Goal: Answer question/provide support

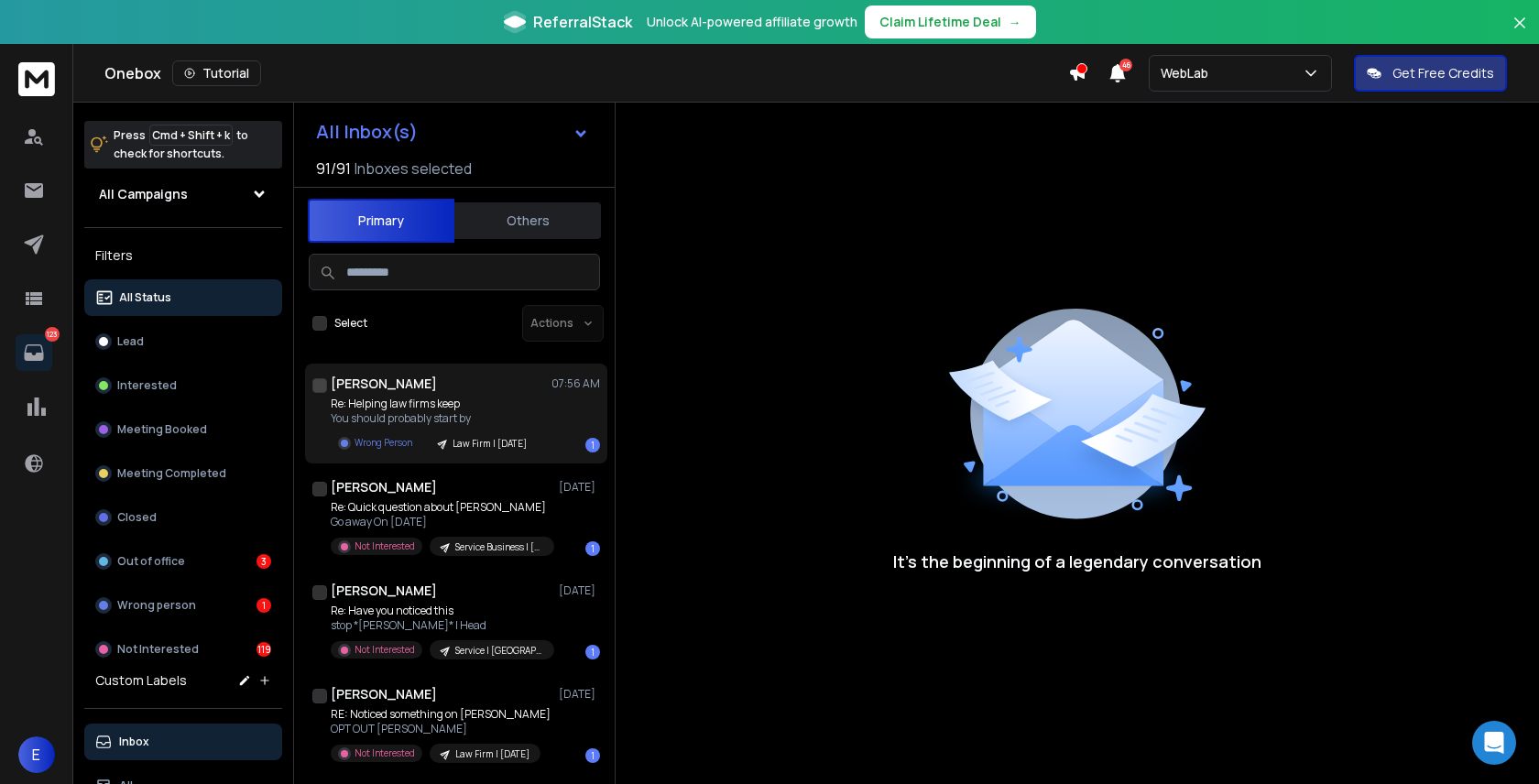
click at [442, 401] on p "Re: Helping law firms keep" at bounding box center [434, 404] width 207 height 15
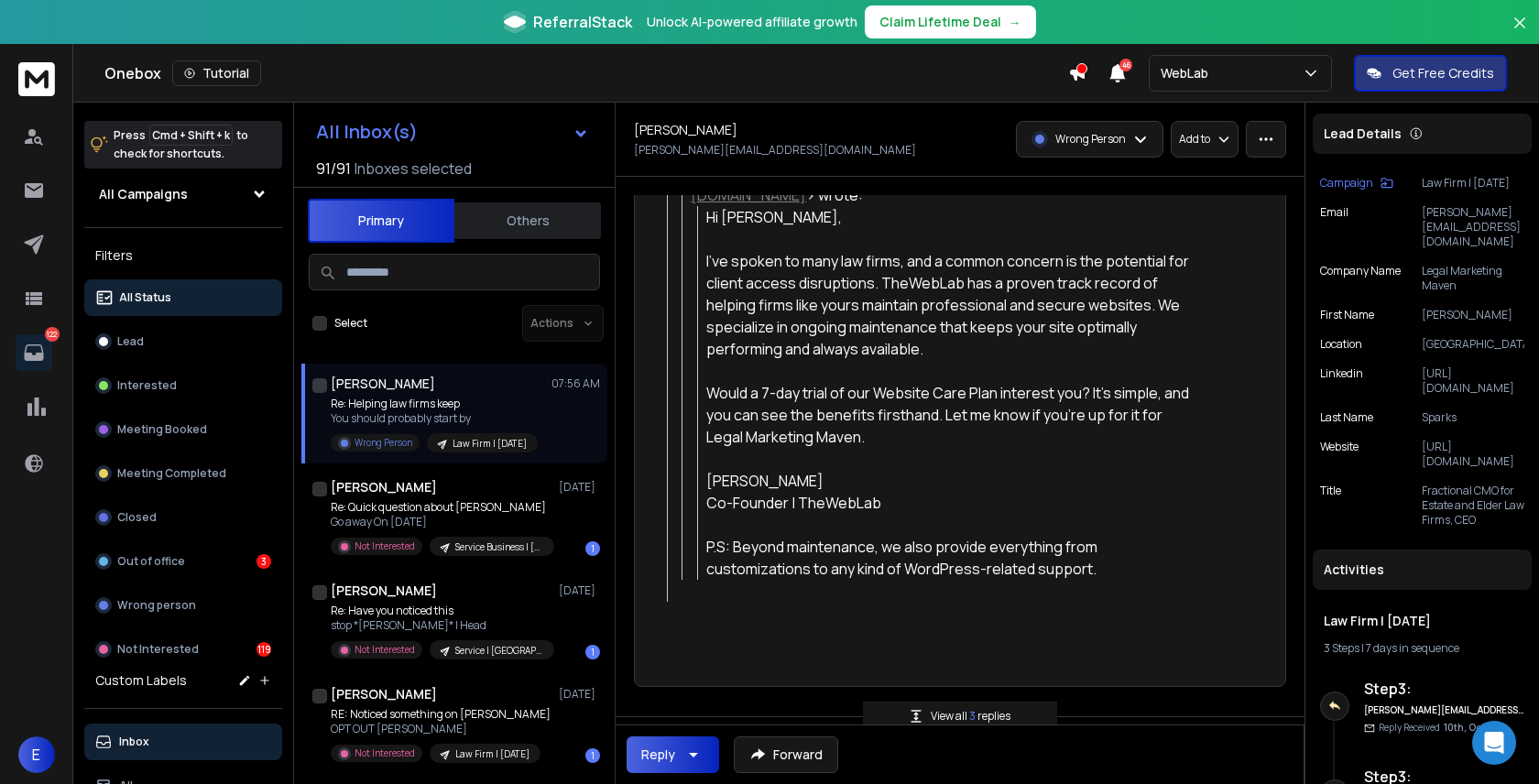
scroll to position [1338, 0]
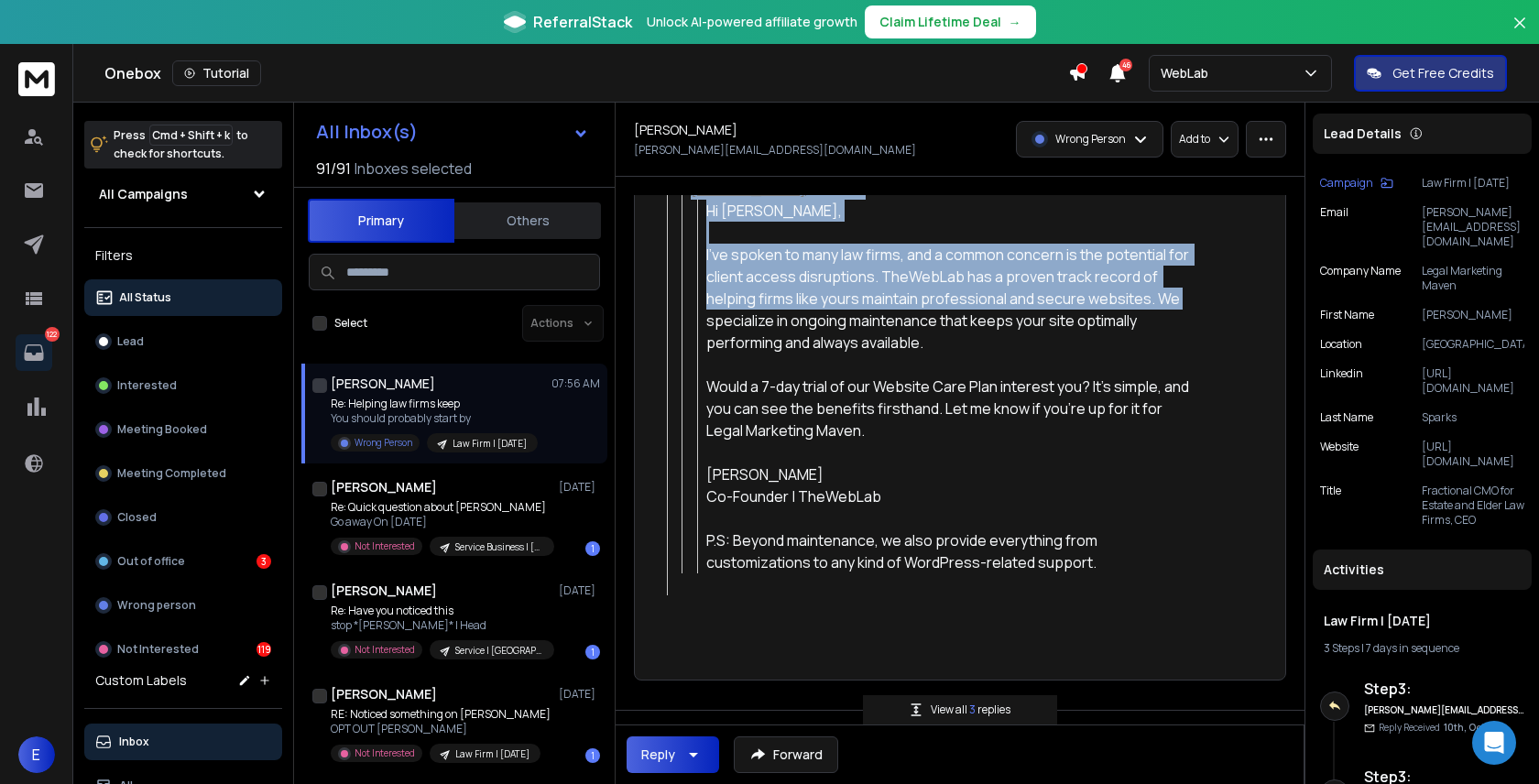
drag, startPoint x: 811, startPoint y: 497, endPoint x: 709, endPoint y: 267, distance: 251.4
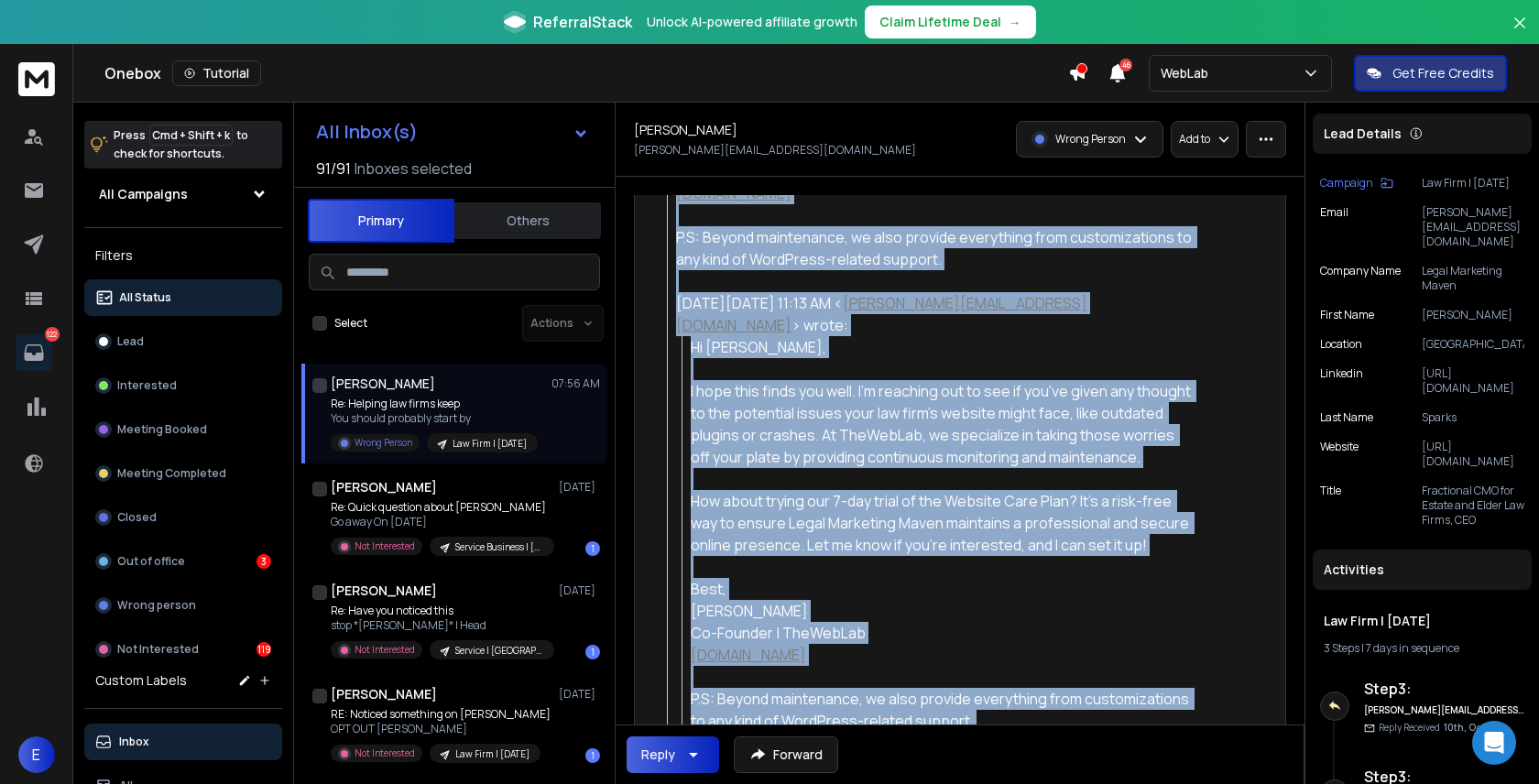
scroll to position [0, 0]
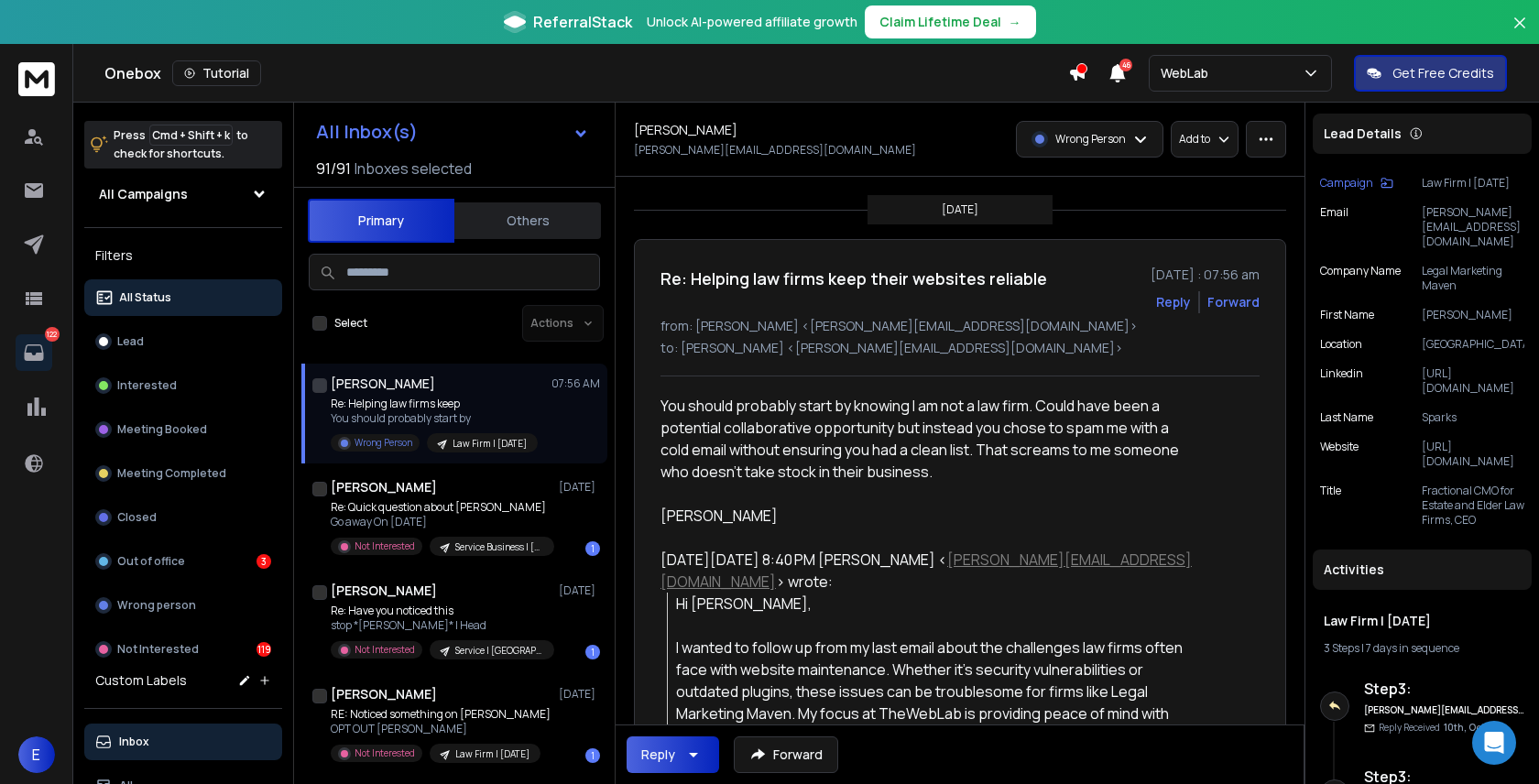
click at [664, 409] on div "You should probably start by knowing I am not a law firm. Could have been a pot…" at bounding box center [927, 439] width 535 height 88
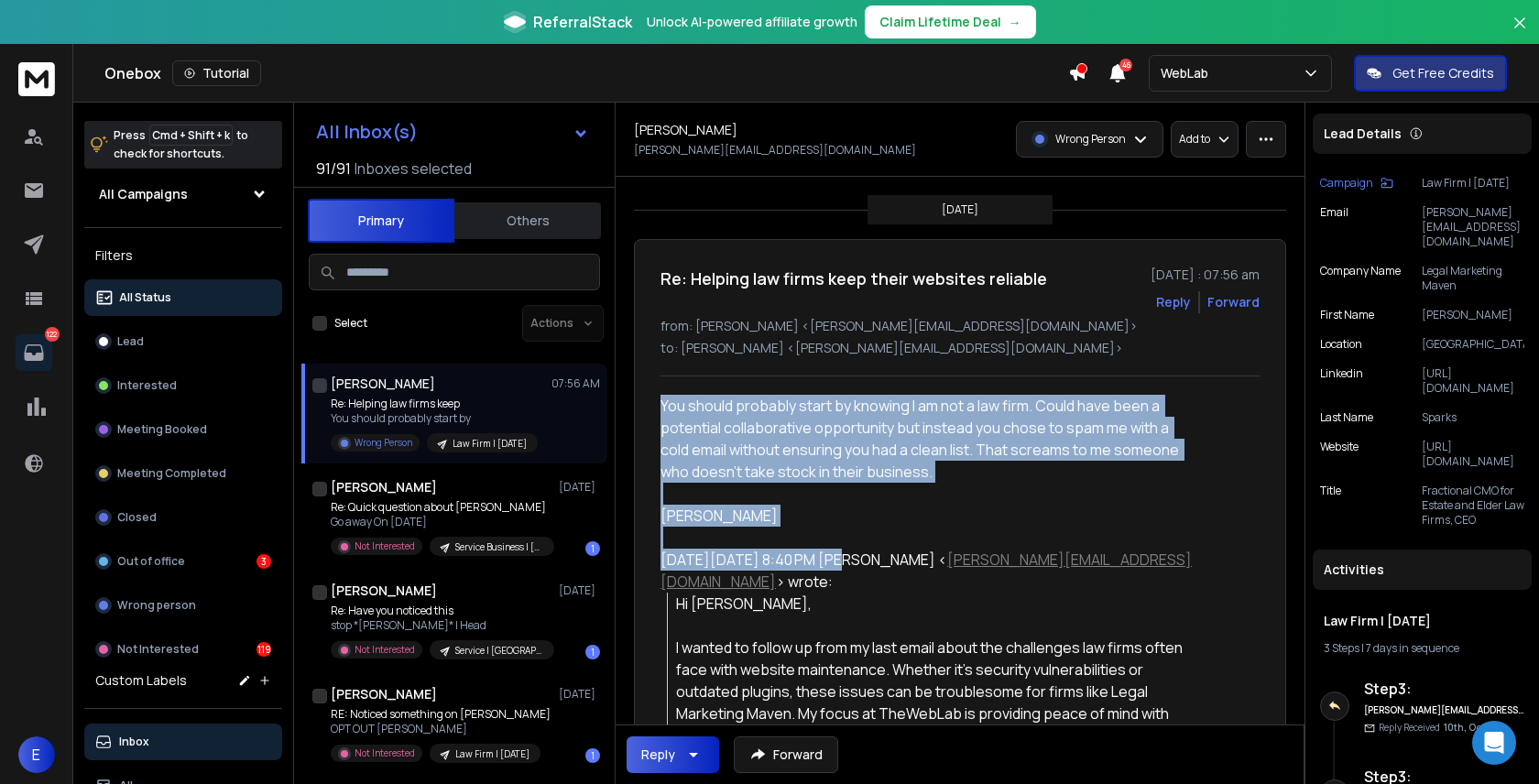
drag, startPoint x: 660, startPoint y: 409, endPoint x: 818, endPoint y: 561, distance: 219.6
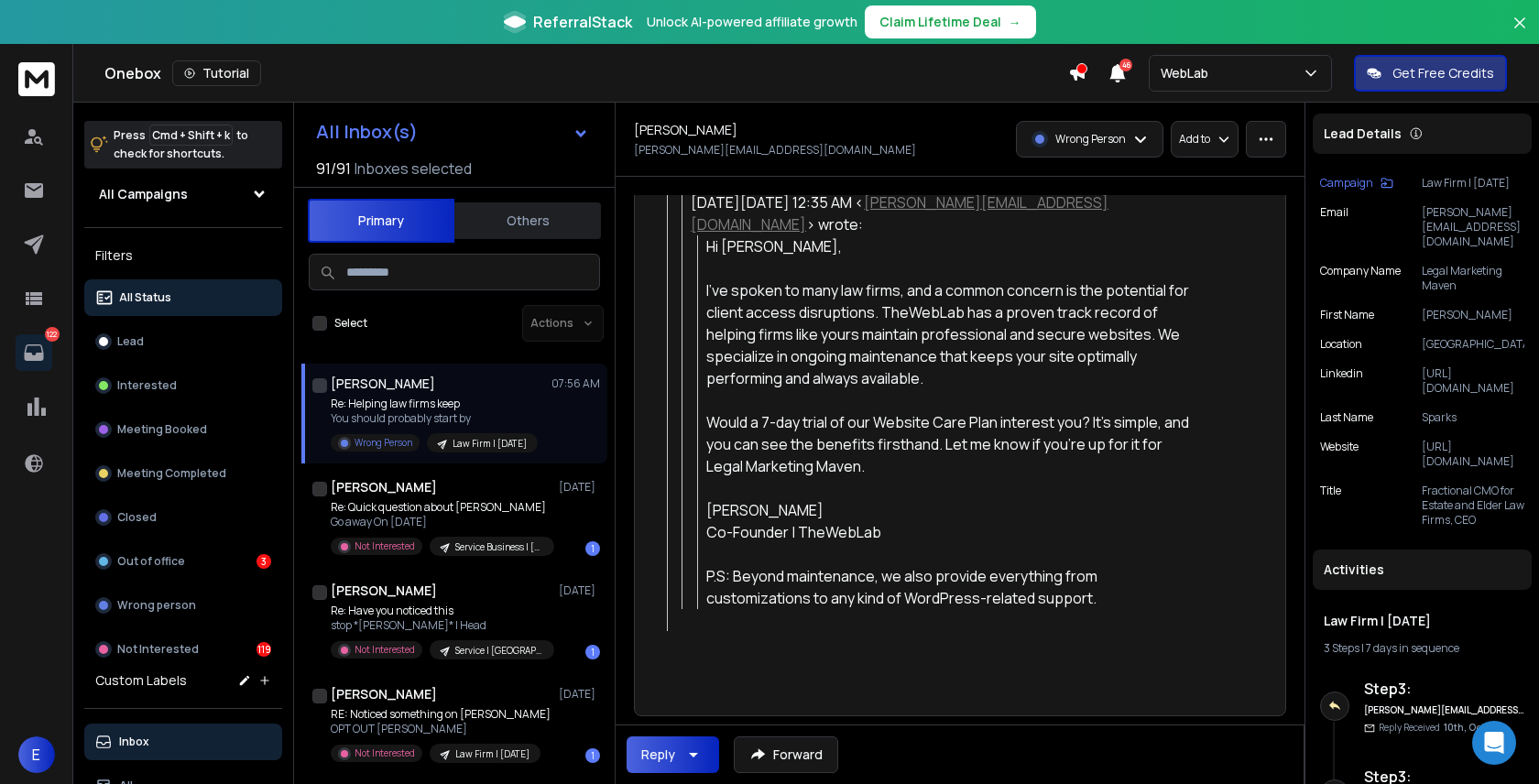
scroll to position [1338, 0]
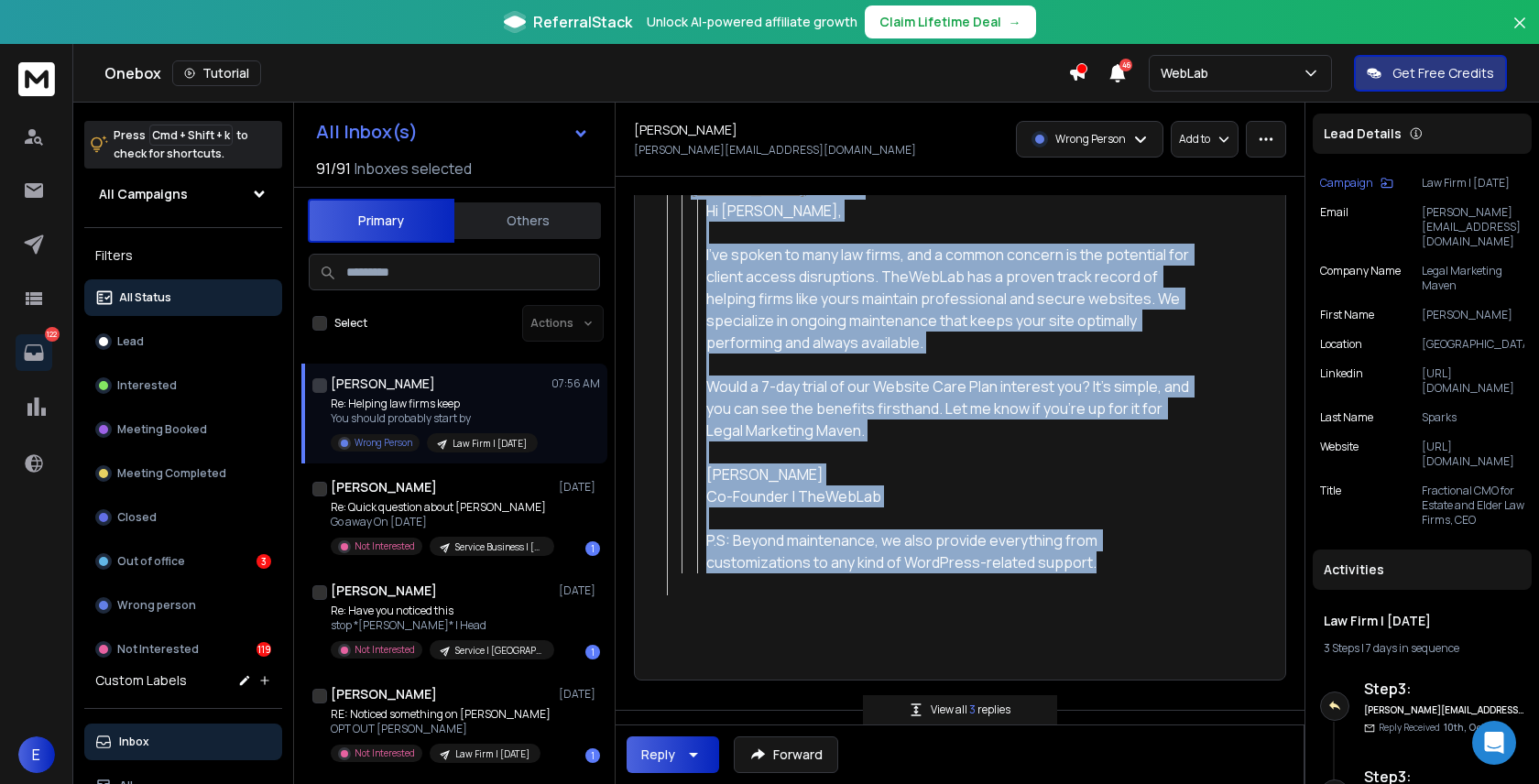
click at [1093, 529] on div "P.S: Beyond maintenance, we also provide everything from customizations to any …" at bounding box center [950, 551] width 489 height 44
copy div "Lor ipsumd sitametc adipi el seddoei T in utl e dol magn. Aliqu enim admi v qui…"
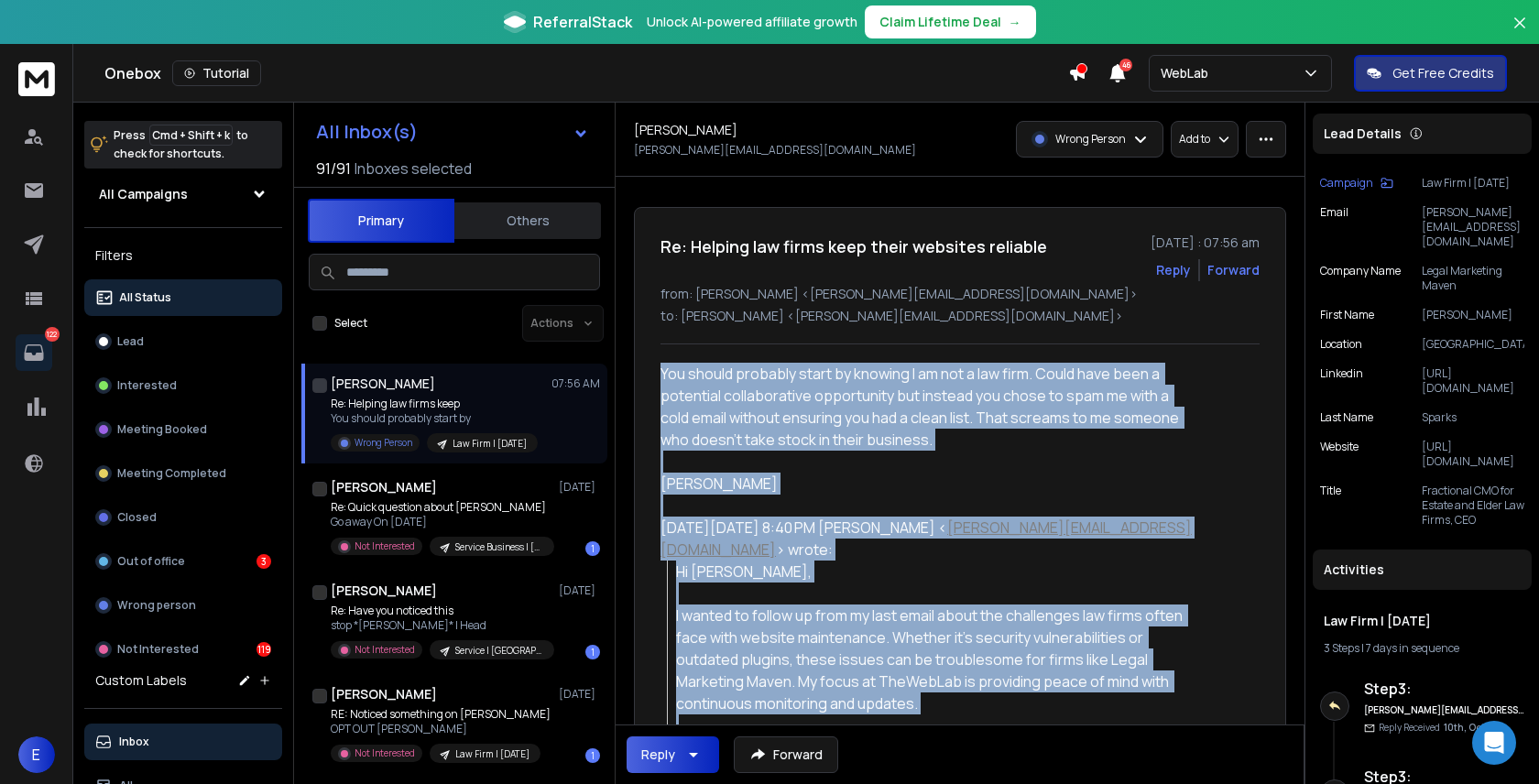
scroll to position [0, 0]
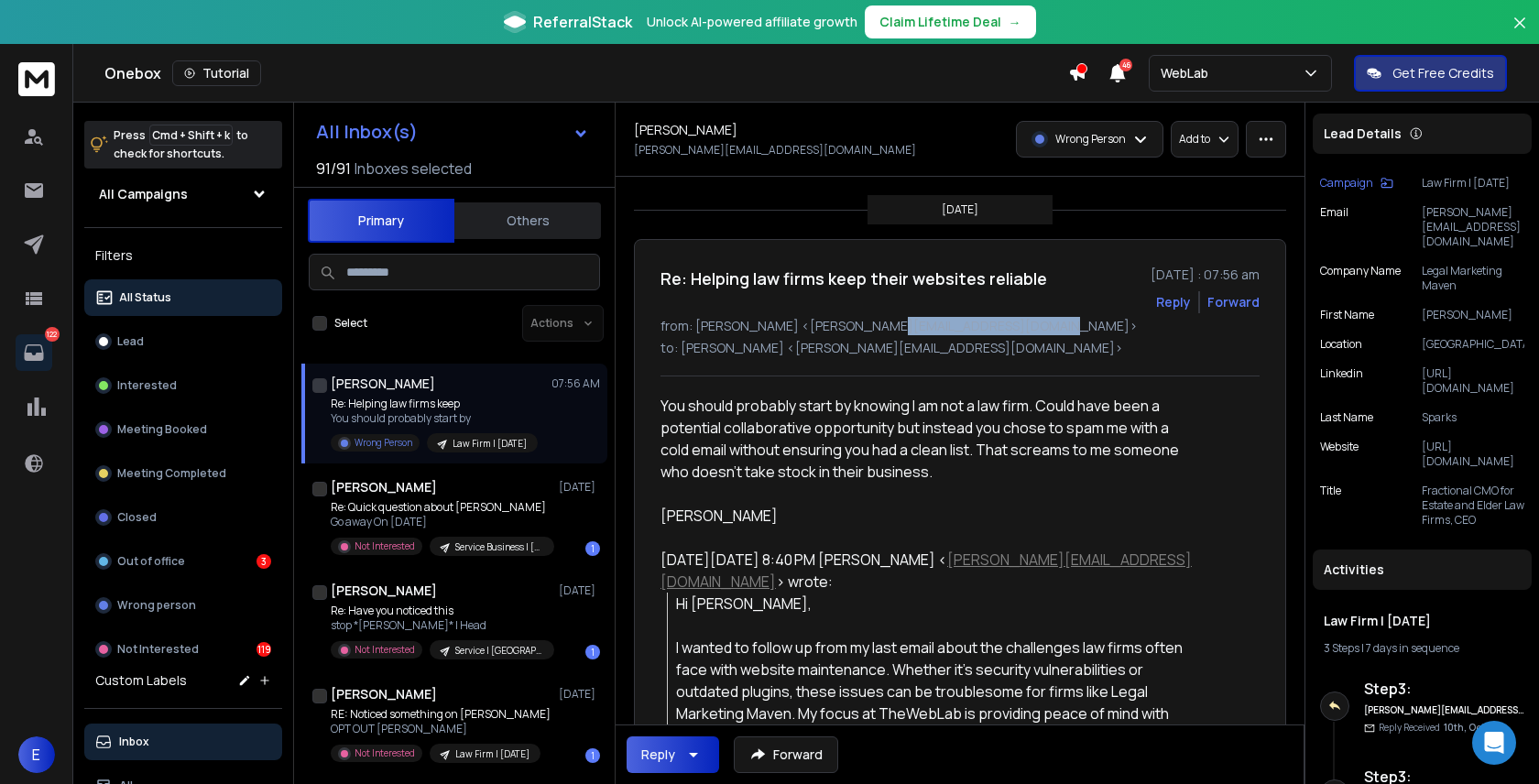
drag, startPoint x: 864, startPoint y: 327, endPoint x: 1017, endPoint y: 325, distance: 153.0
click at [1017, 325] on p "from: [PERSON_NAME] <[PERSON_NAME][EMAIL_ADDRESS][DOMAIN_NAME]>" at bounding box center [959, 326] width 599 height 18
copy p "[DOMAIN_NAME]"
